Goal: Navigation & Orientation: Find specific page/section

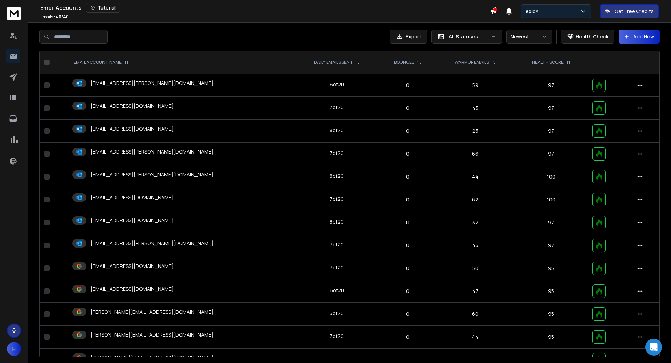
click at [546, 13] on div "epicX" at bounding box center [556, 11] width 61 height 7
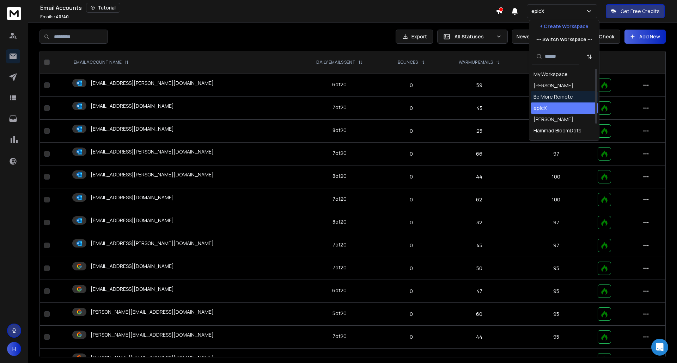
click at [548, 99] on div "Be More Remote" at bounding box center [552, 96] width 39 height 7
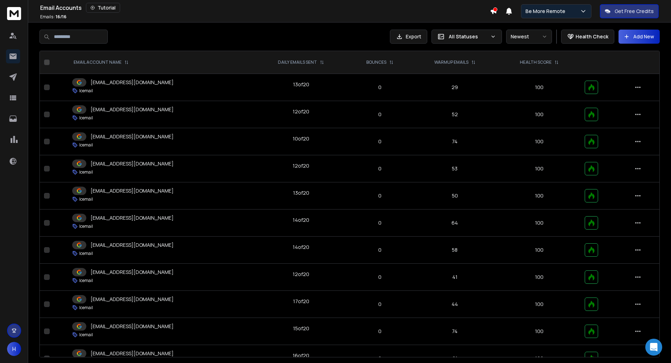
click at [554, 13] on p "Be More Remote" at bounding box center [547, 11] width 43 height 7
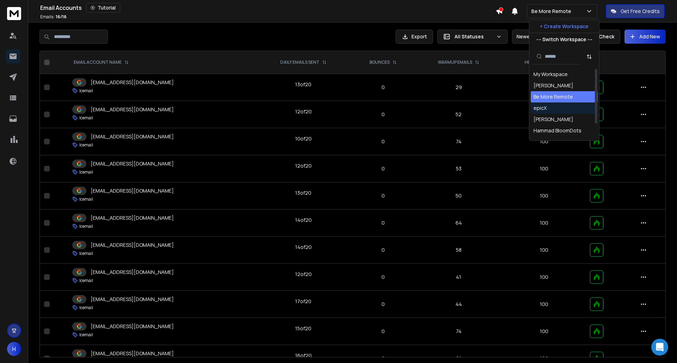
click at [550, 110] on div "epicX" at bounding box center [563, 108] width 67 height 11
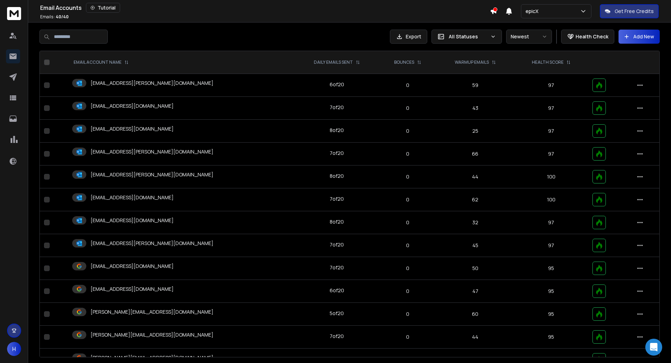
drag, startPoint x: 0, startPoint y: 0, endPoint x: 314, endPoint y: 25, distance: 315.0
click at [314, 25] on div "Export All Statuses Newest Health Check Add New EMAIL ACCOUNT NAME DAILY EMAILS…" at bounding box center [349, 194] width 643 height 342
click at [9, 123] on icon at bounding box center [13, 119] width 8 height 8
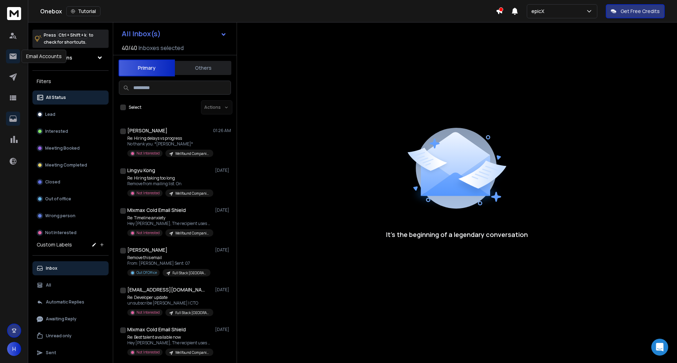
click at [10, 50] on link at bounding box center [13, 56] width 14 height 14
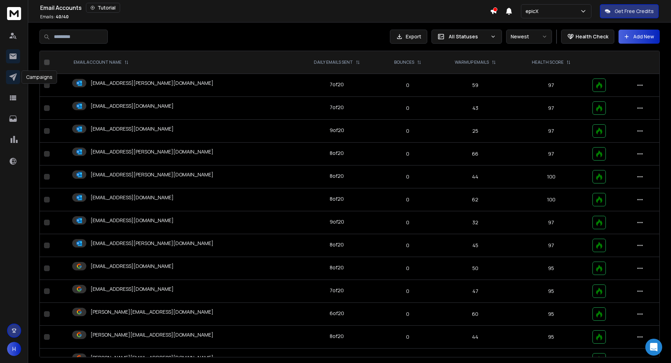
click at [17, 81] on icon at bounding box center [13, 77] width 8 height 8
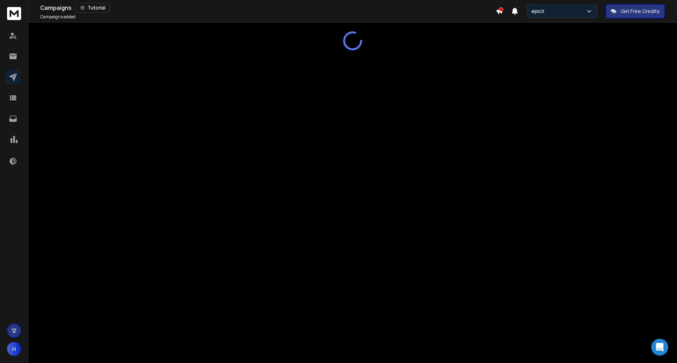
click at [572, 6] on button "epicX" at bounding box center [562, 11] width 70 height 14
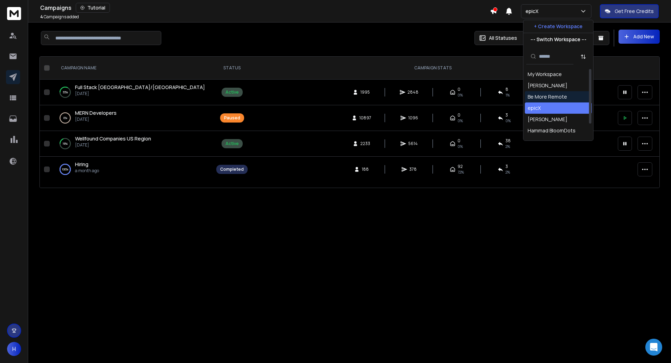
click at [538, 100] on div "Be More Remote" at bounding box center [558, 96] width 67 height 11
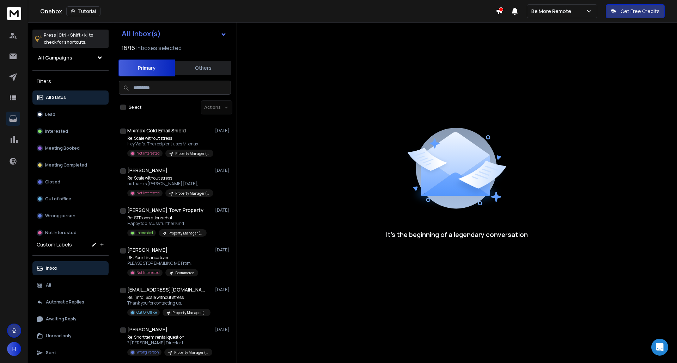
click at [7, 48] on div at bounding box center [14, 100] width 16 height 142
click at [8, 48] on div at bounding box center [14, 100] width 16 height 142
click at [12, 53] on icon at bounding box center [13, 56] width 8 height 8
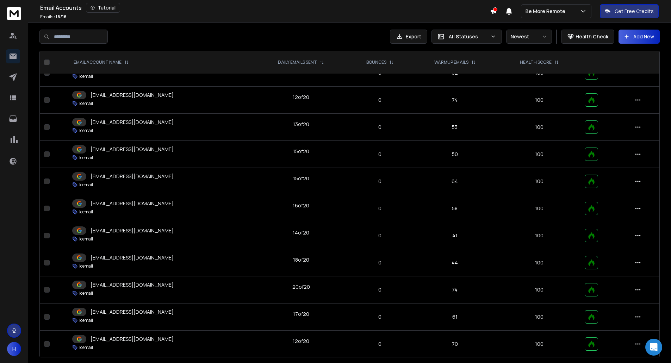
scroll to position [156, 0]
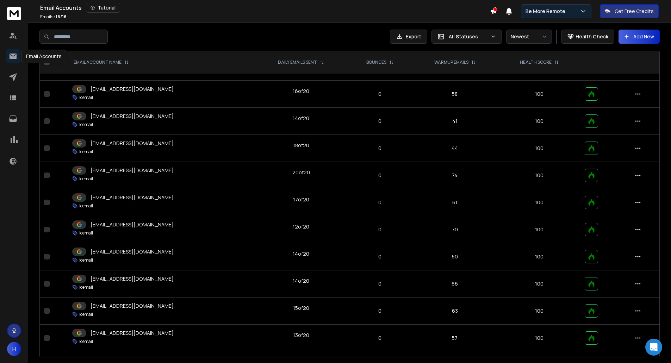
click at [566, 9] on p "Be More Remote" at bounding box center [547, 11] width 43 height 7
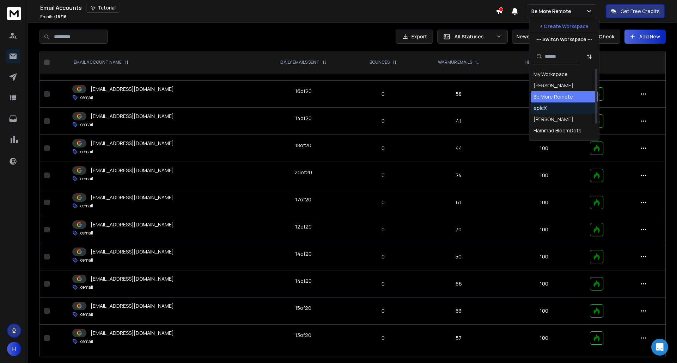
click at [562, 110] on div "epicX" at bounding box center [563, 108] width 67 height 11
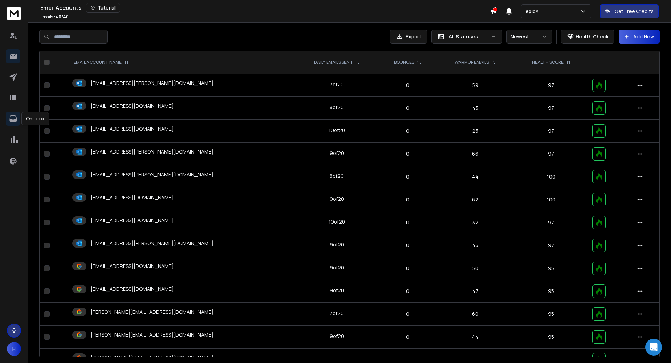
click at [12, 118] on icon at bounding box center [13, 119] width 8 height 8
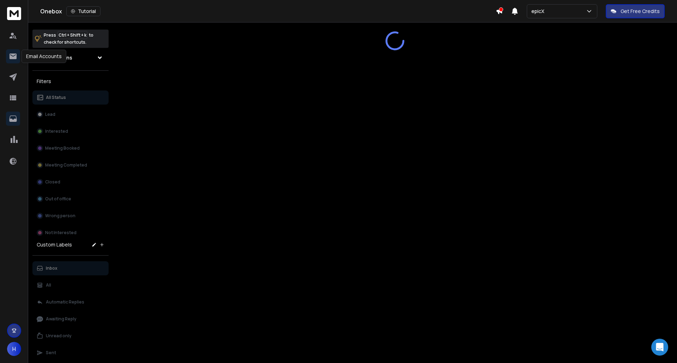
click at [12, 59] on icon at bounding box center [13, 57] width 7 height 6
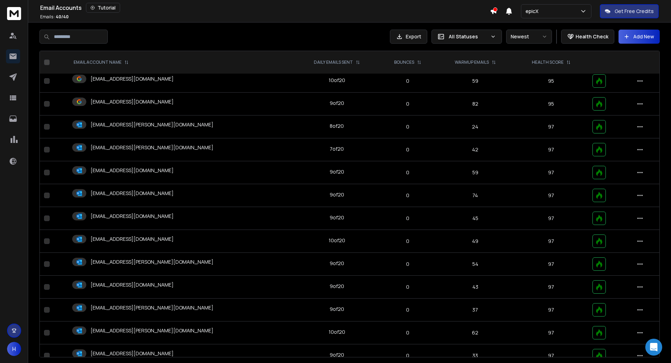
scroll to position [638, 0]
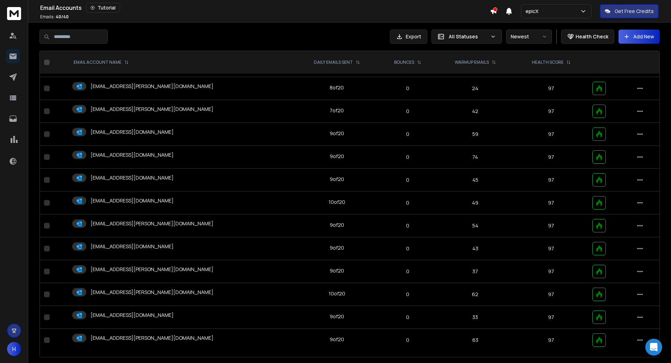
click at [551, 21] on div "Email Accounts Tutorial Emails : 40 / 40 epicX Get Free Credits" at bounding box center [335, 11] width 671 height 23
drag, startPoint x: 548, startPoint y: 14, endPoint x: 546, endPoint y: 18, distance: 4.3
click at [547, 14] on div "epicX" at bounding box center [556, 11] width 61 height 7
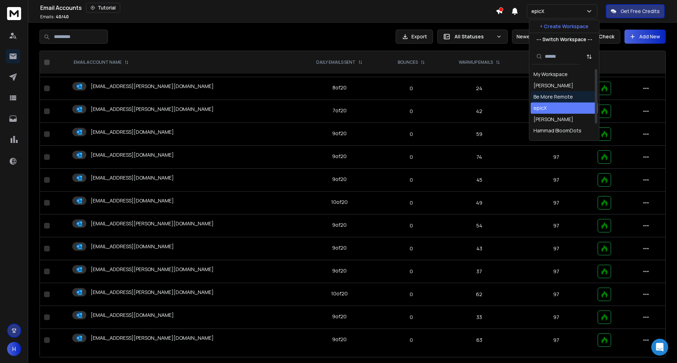
click at [547, 96] on div "Be More Remote" at bounding box center [552, 96] width 39 height 7
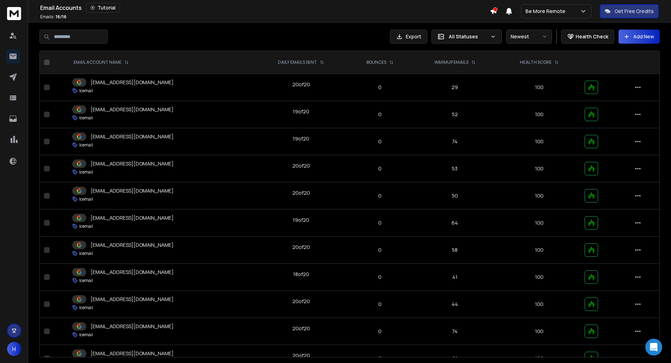
click at [13, 68] on div at bounding box center [14, 100] width 16 height 142
click at [16, 79] on icon at bounding box center [13, 77] width 8 height 8
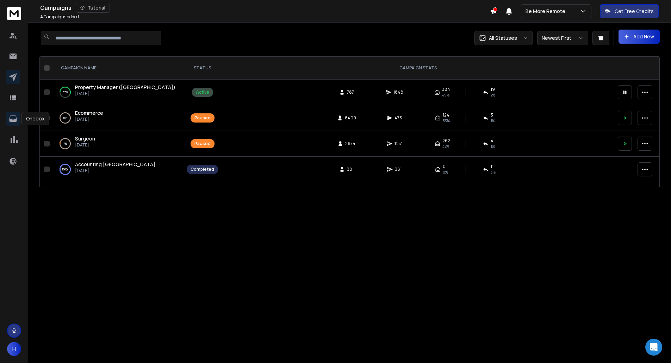
click at [16, 125] on link at bounding box center [13, 119] width 14 height 14
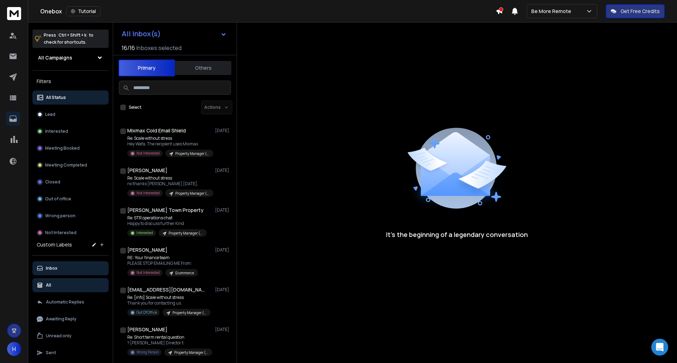
click at [61, 283] on button "All" at bounding box center [70, 285] width 76 height 14
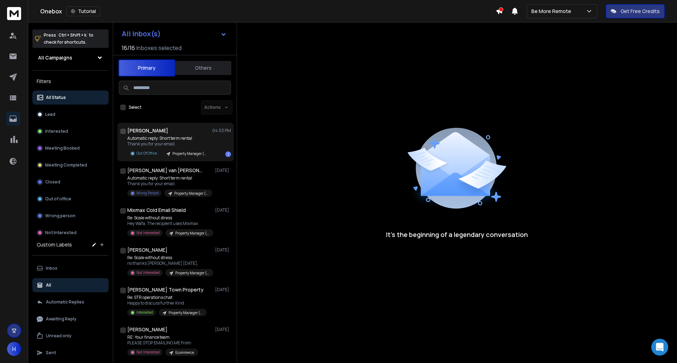
click at [160, 146] on p "Thank you for your email." at bounding box center [168, 144] width 83 height 6
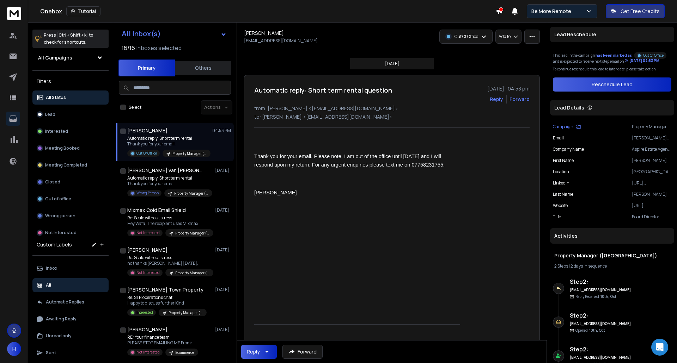
click at [554, 8] on p "Be More Remote" at bounding box center [552, 11] width 43 height 7
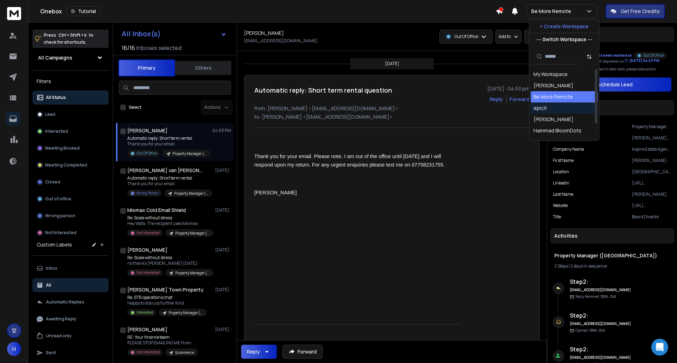
click at [546, 105] on div "epicX" at bounding box center [563, 108] width 67 height 11
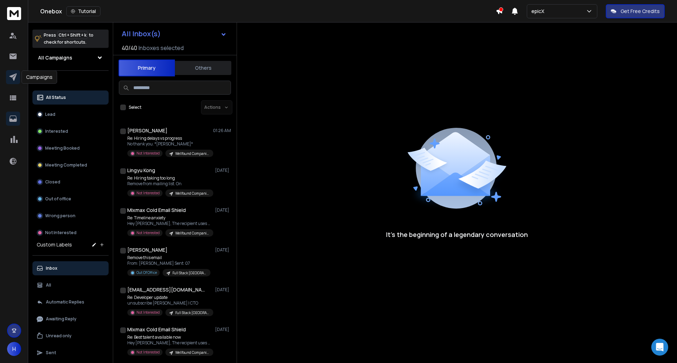
click at [9, 74] on icon at bounding box center [13, 77] width 8 height 8
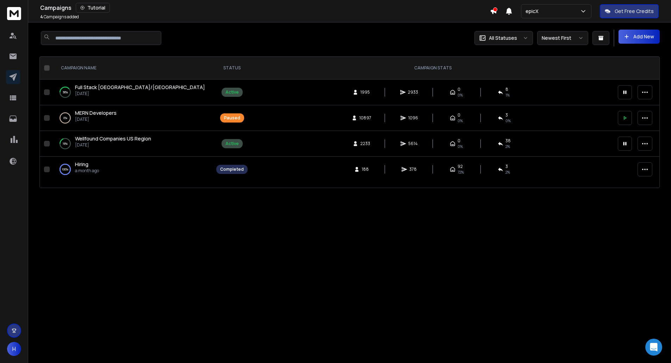
click at [19, 149] on div at bounding box center [14, 142] width 16 height 18
click at [17, 145] on icon at bounding box center [14, 139] width 11 height 11
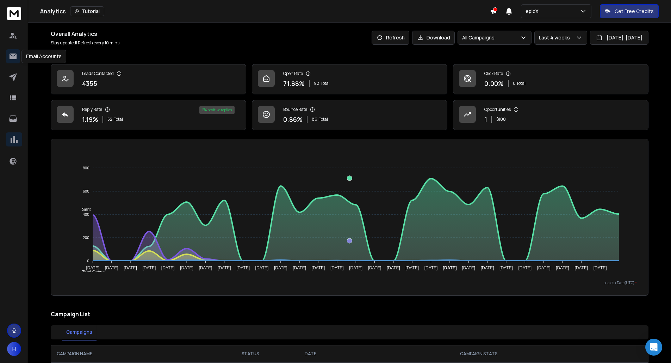
click at [12, 58] on icon at bounding box center [13, 57] width 7 height 6
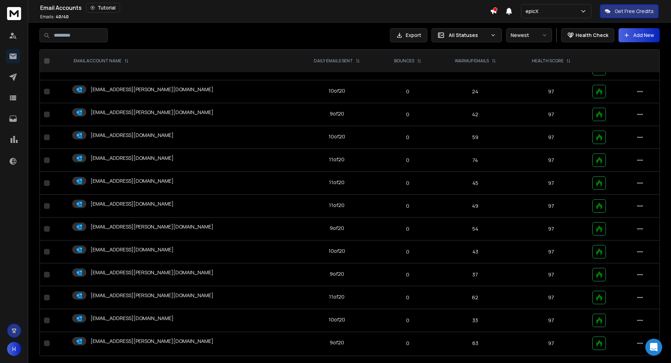
scroll to position [638, 0]
